Goal: Navigation & Orientation: Find specific page/section

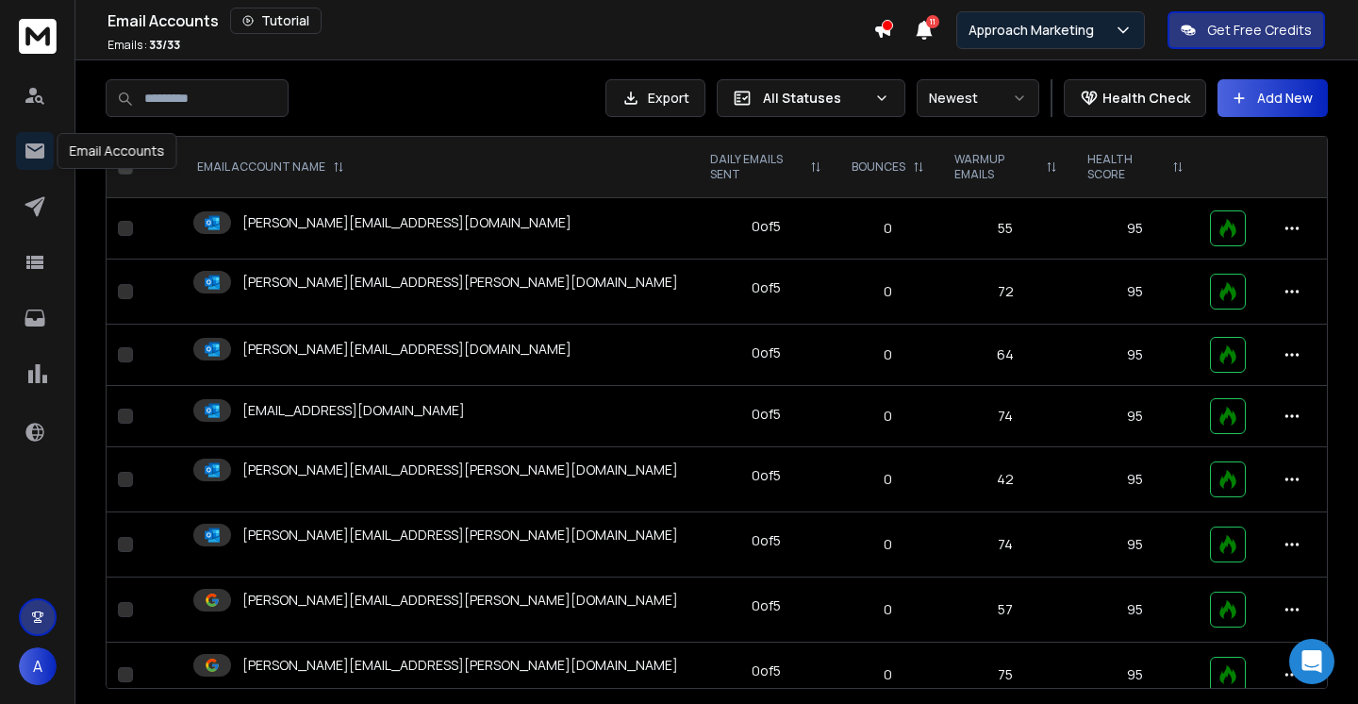
click at [1007, 27] on p "Approach Marketing" at bounding box center [1035, 30] width 133 height 19
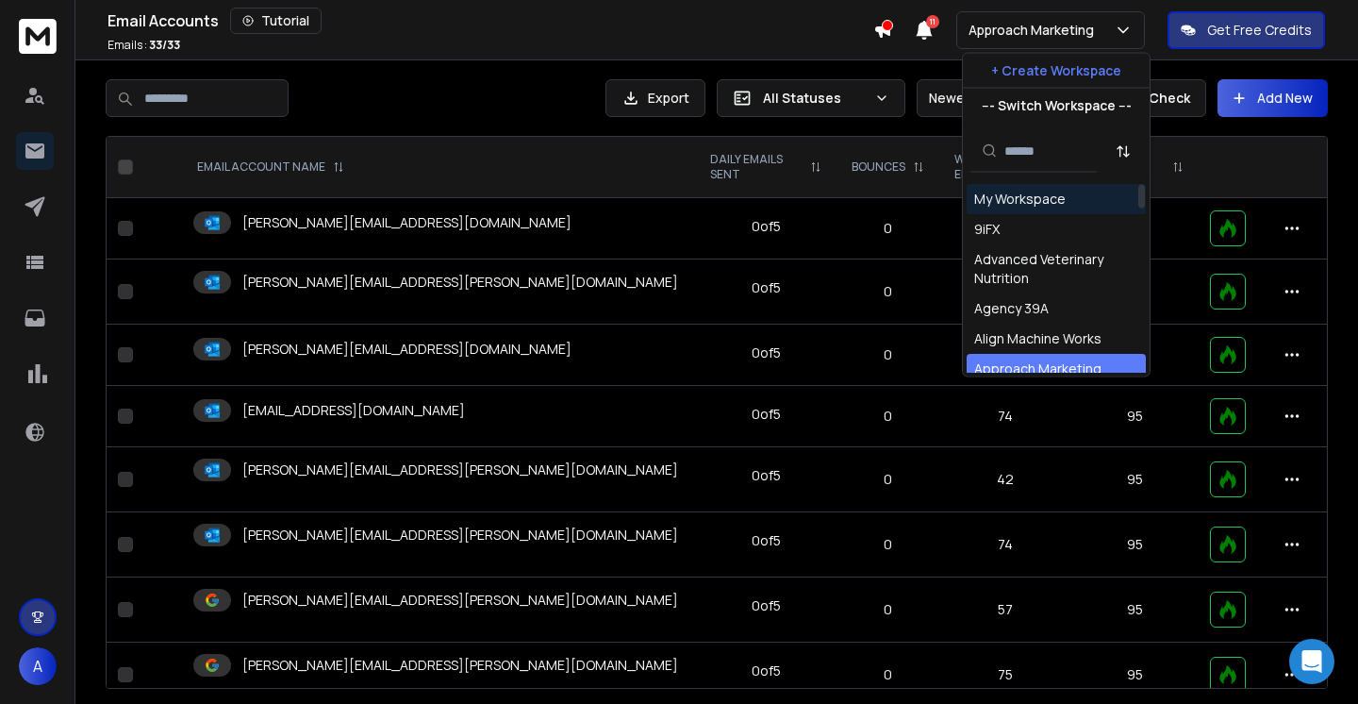
click at [984, 205] on div "My Workspace" at bounding box center [1020, 199] width 92 height 19
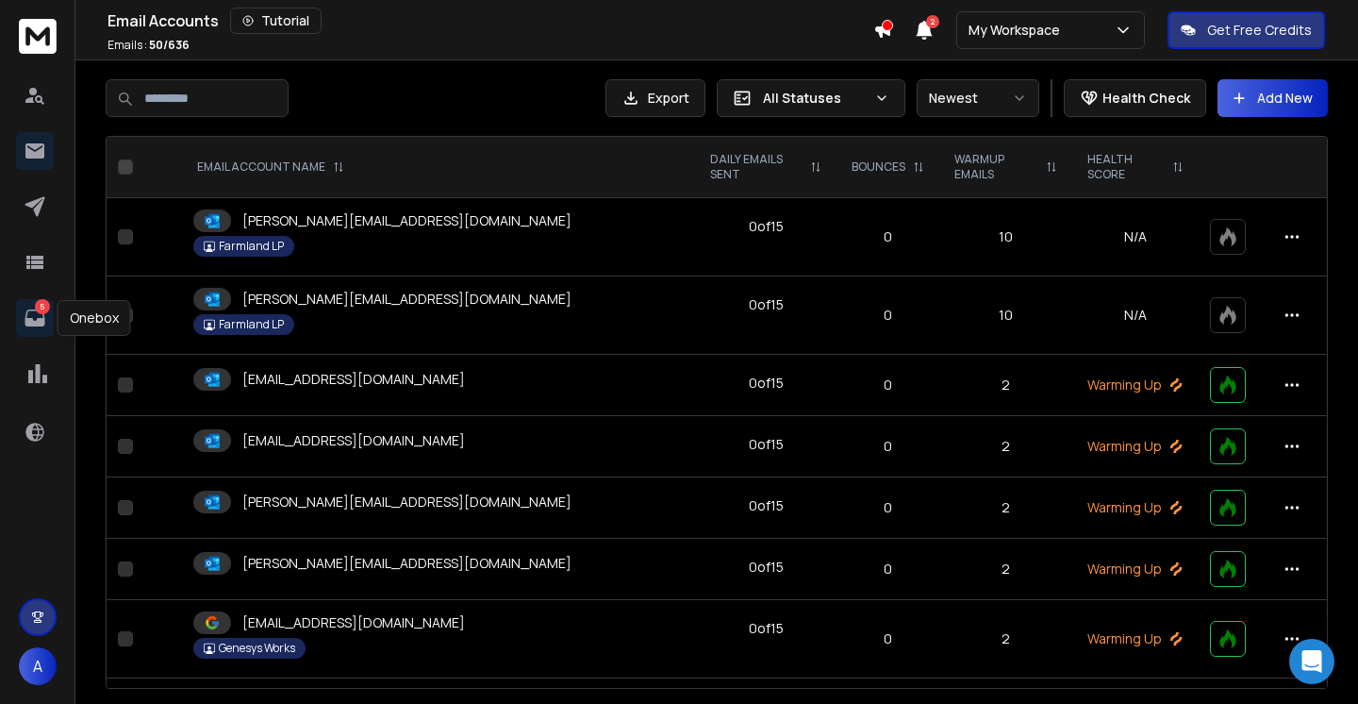
click at [25, 322] on icon at bounding box center [35, 317] width 20 height 17
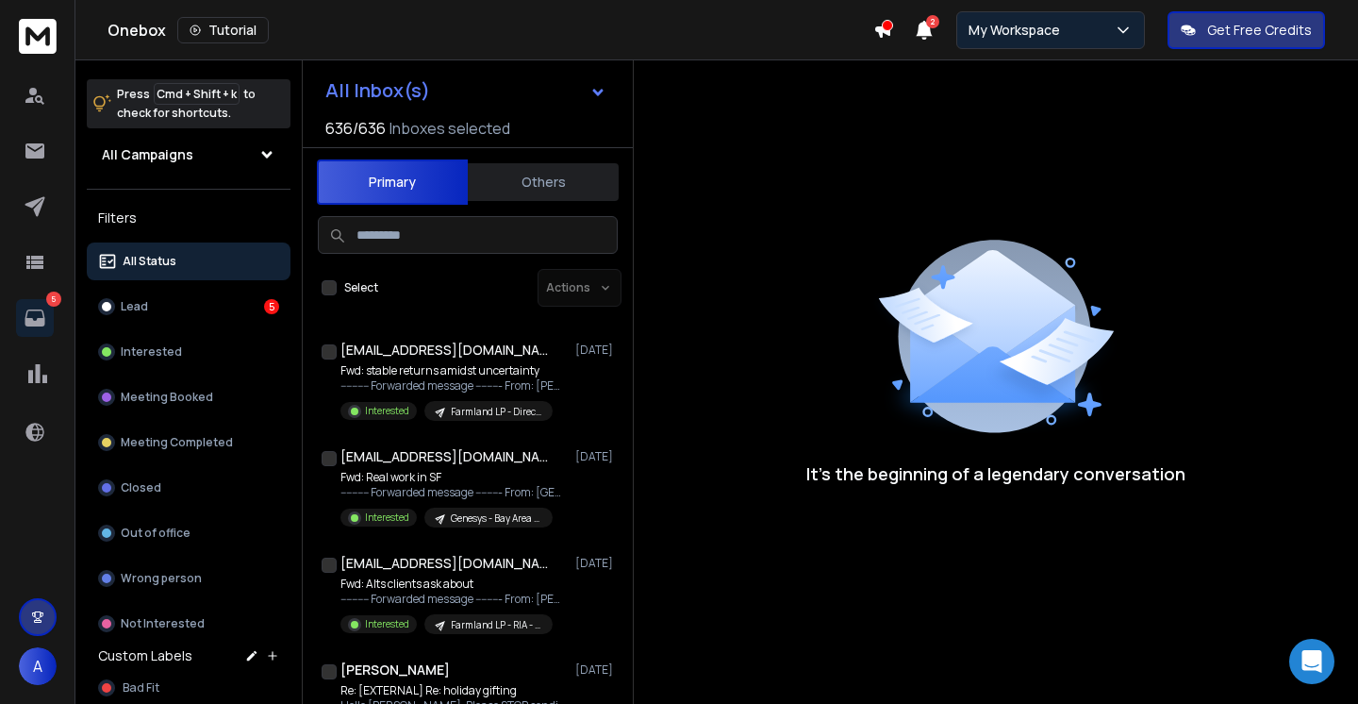
click at [1056, 30] on p "My Workspace" at bounding box center [1018, 30] width 99 height 19
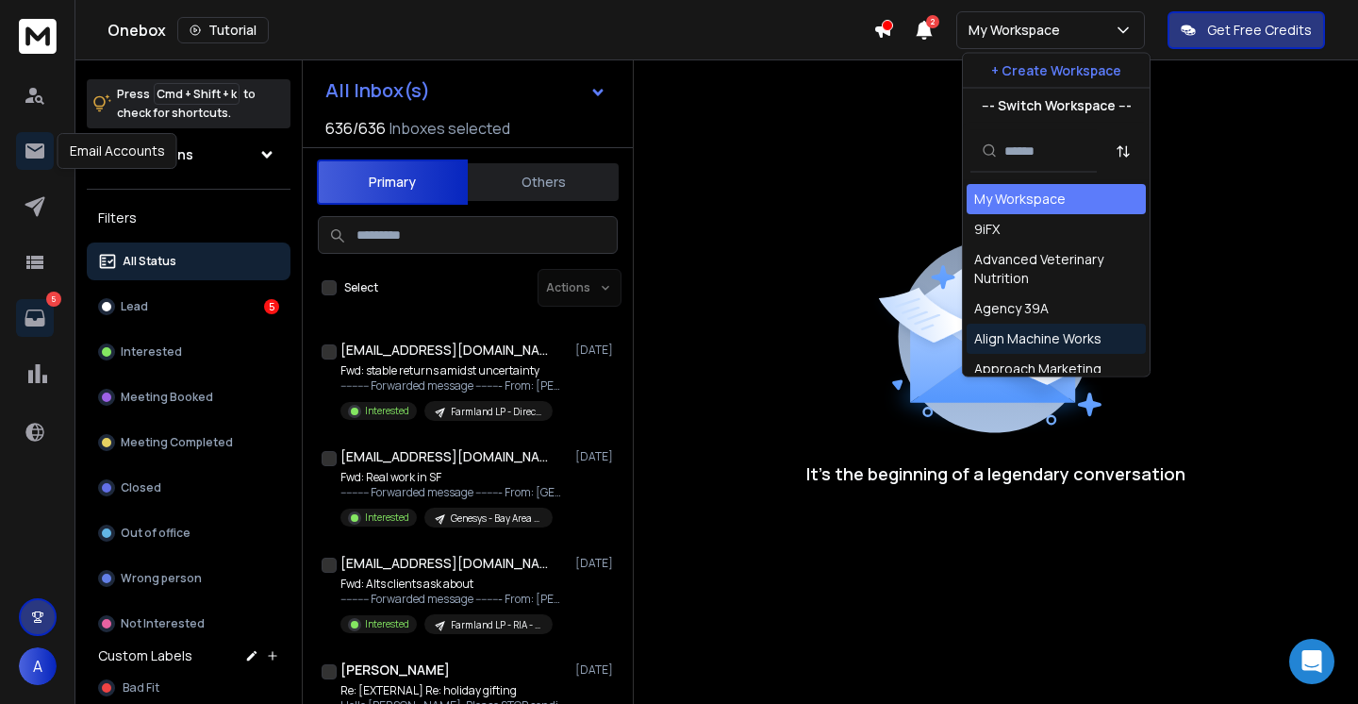
click at [29, 147] on icon at bounding box center [35, 151] width 23 height 23
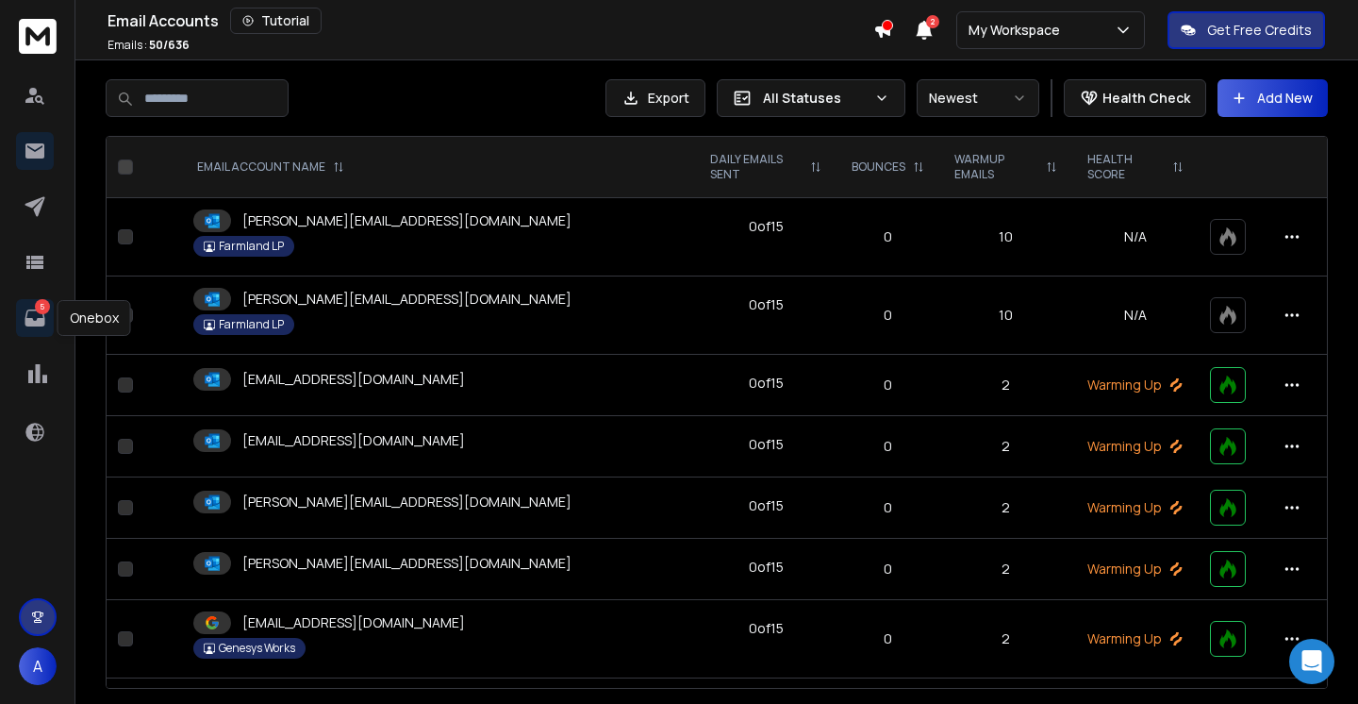
click at [34, 325] on icon at bounding box center [35, 317] width 20 height 17
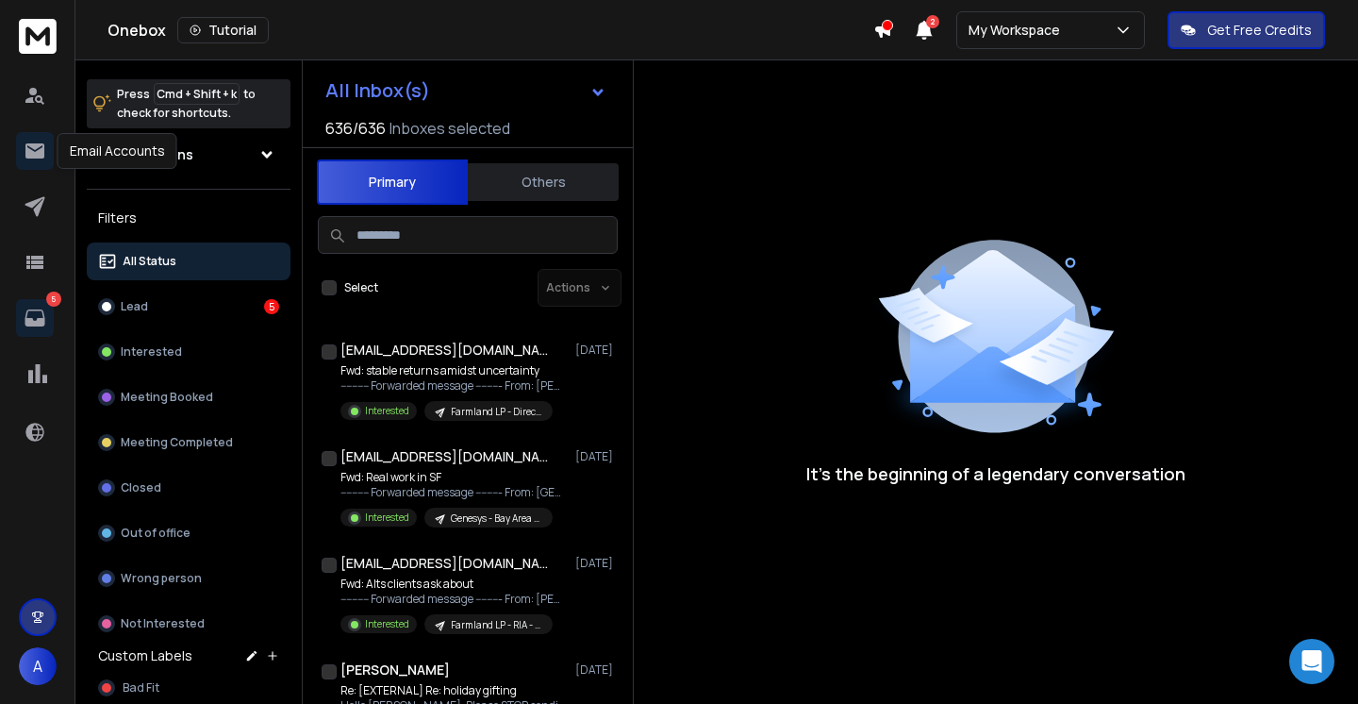
click at [33, 145] on icon at bounding box center [34, 150] width 19 height 15
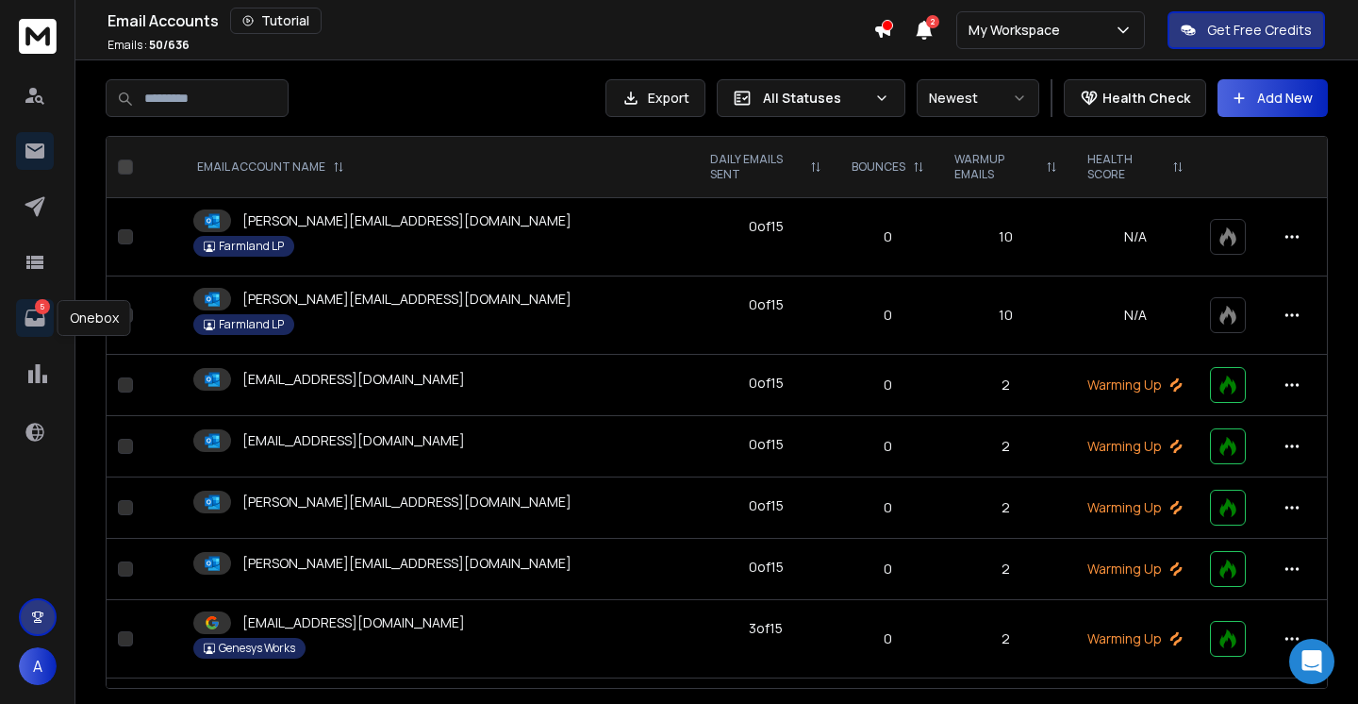
click at [32, 320] on icon at bounding box center [35, 317] width 20 height 17
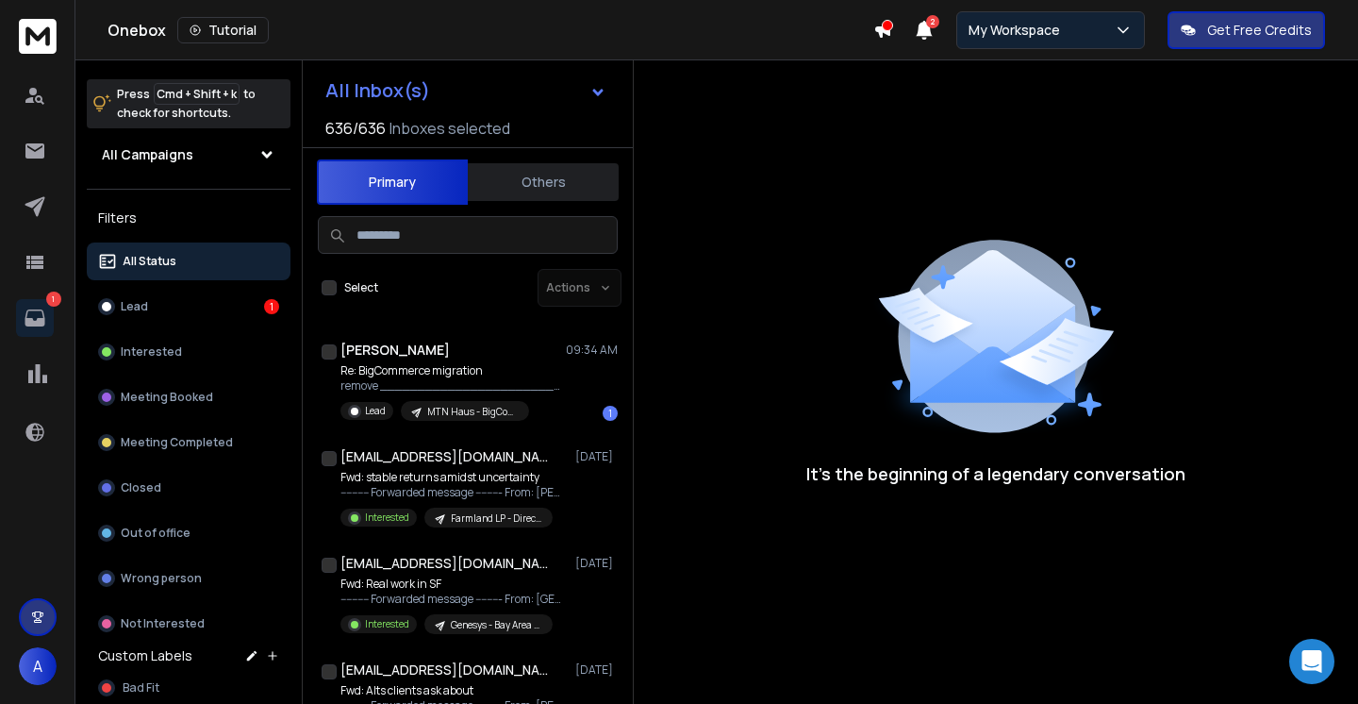
click at [1051, 34] on p "My Workspace" at bounding box center [1018, 30] width 99 height 19
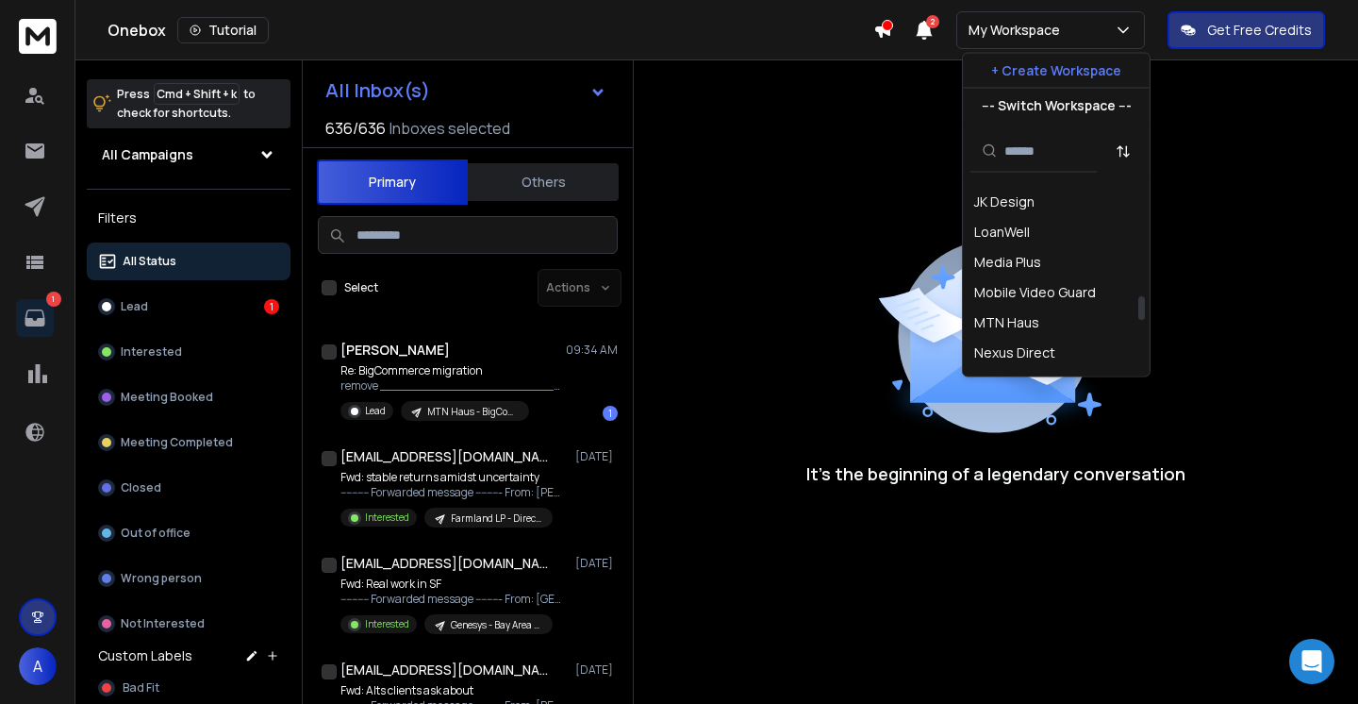
scroll to position [912, 0]
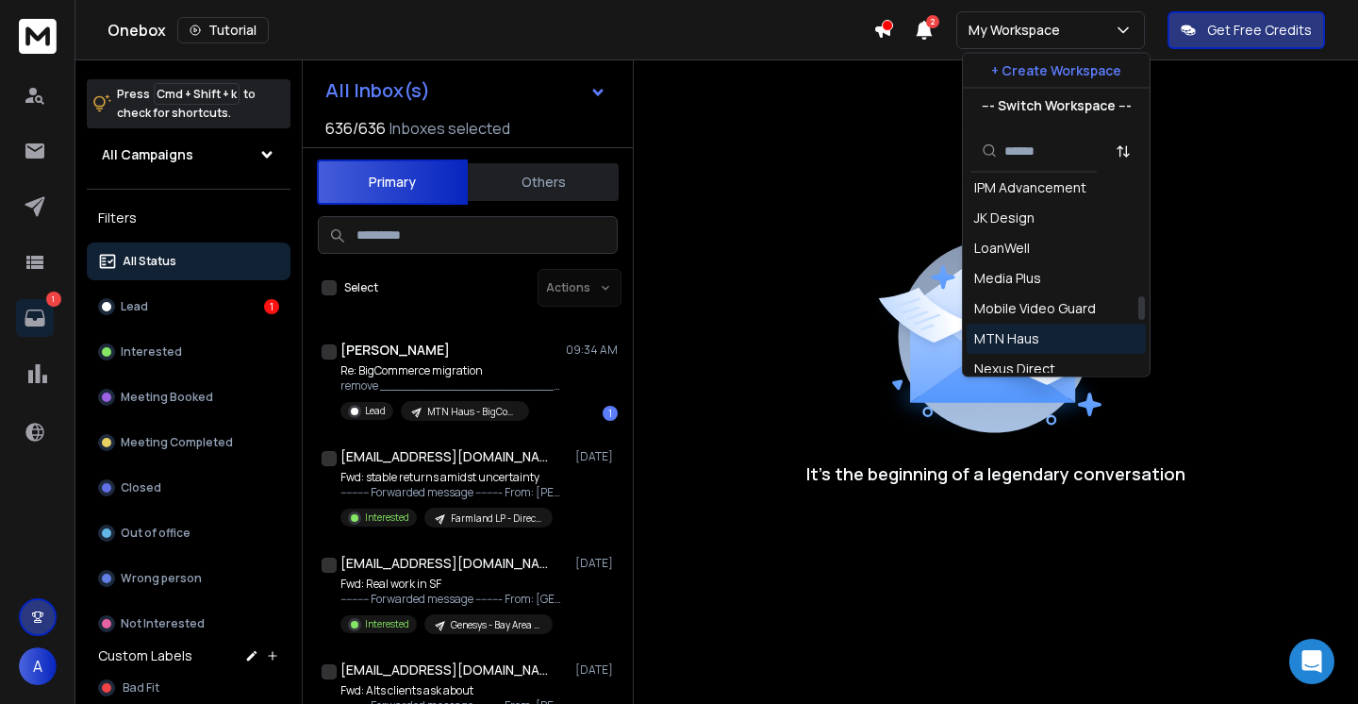
click at [1018, 330] on div "MTN Haus" at bounding box center [1006, 339] width 65 height 19
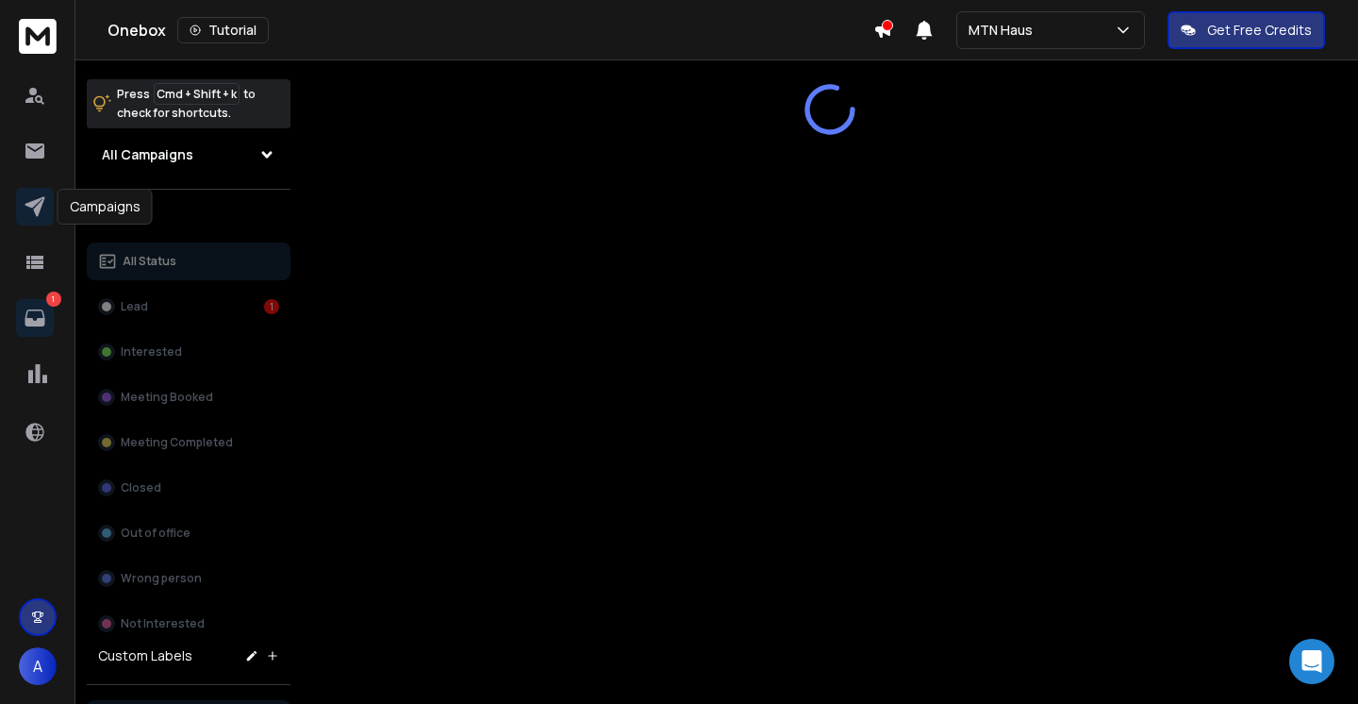
click at [26, 208] on icon at bounding box center [35, 206] width 23 height 23
